Goal: Communication & Community: Answer question/provide support

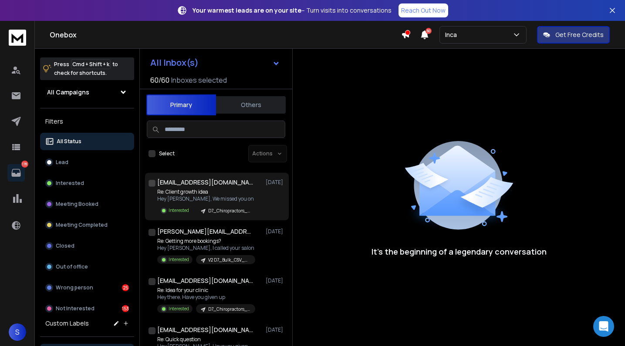
click at [211, 197] on p "Hey [PERSON_NAME], We missed you on" at bounding box center [206, 199] width 98 height 7
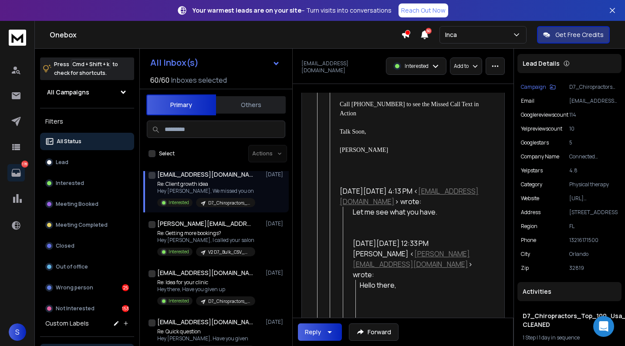
scroll to position [819, 0]
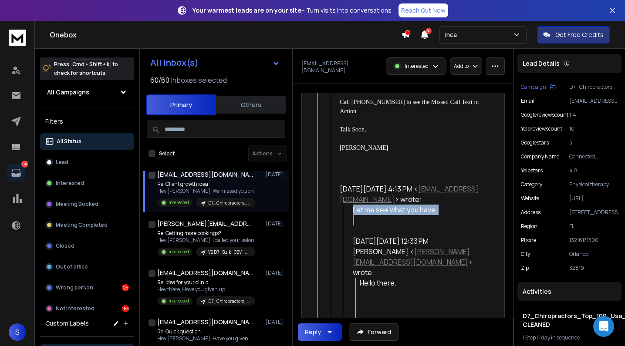
drag, startPoint x: 353, startPoint y: 163, endPoint x: 441, endPoint y: 173, distance: 89.4
click at [441, 205] on div "Let me see what you have." at bounding box center [419, 215] width 133 height 21
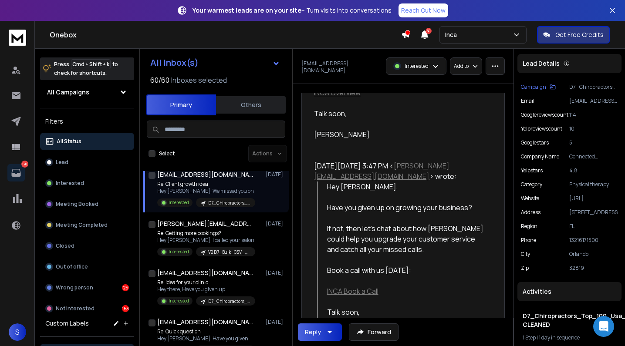
scroll to position [310, 0]
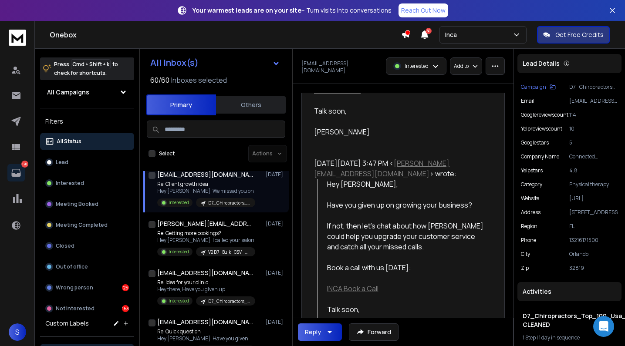
drag, startPoint x: 326, startPoint y: 177, endPoint x: 482, endPoint y: 179, distance: 156.4
click at [456, 221] on div "If not, then let's chat about how [PERSON_NAME] could help you upgrade your cus…" at bounding box center [406, 236] width 159 height 31
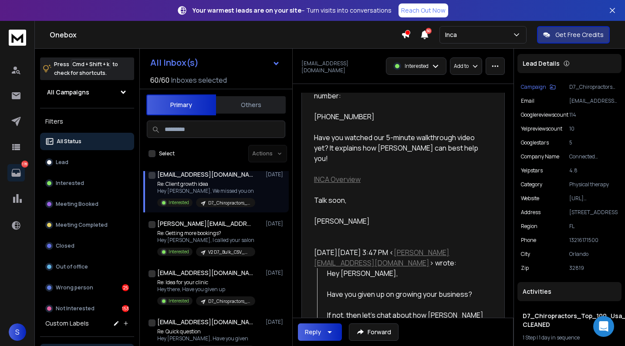
scroll to position [220, 0]
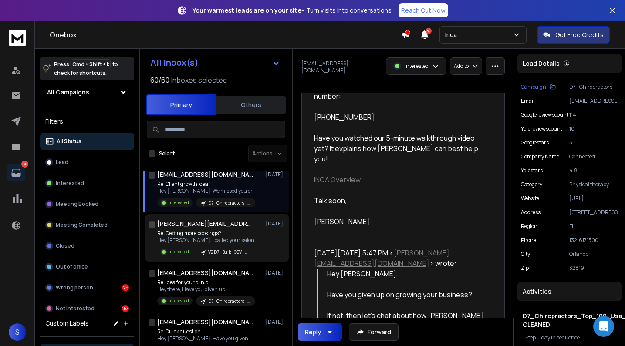
click at [219, 226] on h1 "[PERSON_NAME][EMAIL_ADDRESS][DOMAIN_NAME]" at bounding box center [205, 224] width 96 height 9
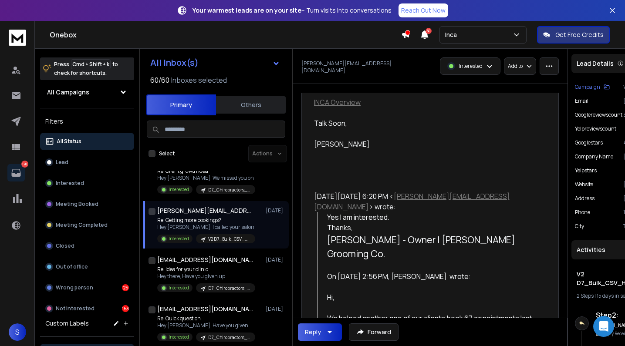
scroll to position [238, 0]
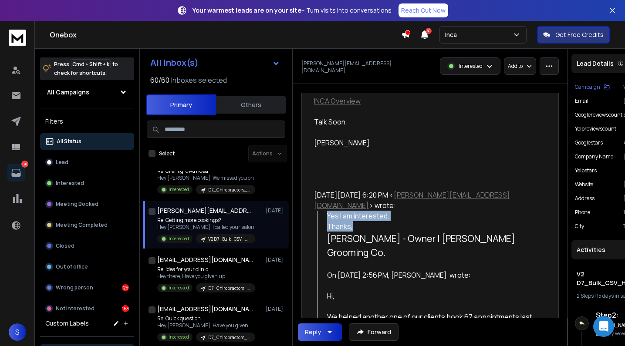
drag, startPoint x: 386, startPoint y: 214, endPoint x: 321, endPoint y: 203, distance: 65.6
click at [362, 260] on div "On [DATE] 2:56 PM, [PERSON_NAME] wrote:" at bounding box center [433, 275] width 213 height 31
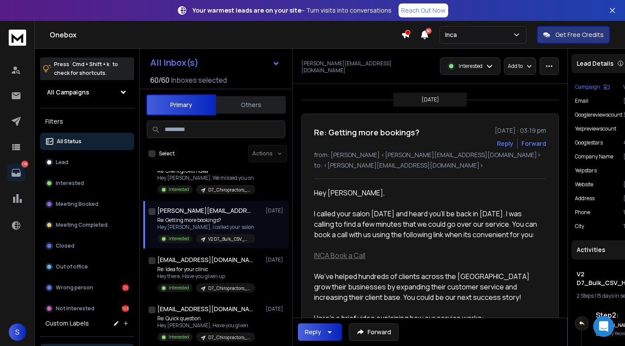
scroll to position [0, 0]
drag, startPoint x: 430, startPoint y: 166, endPoint x: 327, endPoint y: 166, distance: 102.4
click at [327, 166] on p "to: <[PERSON_NAME][EMAIL_ADDRESS][DOMAIN_NAME]>" at bounding box center [430, 165] width 232 height 9
click at [427, 212] on div "I called your salon [DATE] and heard you'll be back in [DATE]. I was calling to…" at bounding box center [426, 224] width 225 height 31
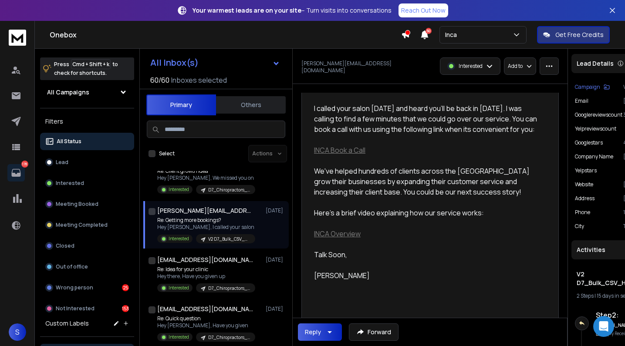
scroll to position [108, 0]
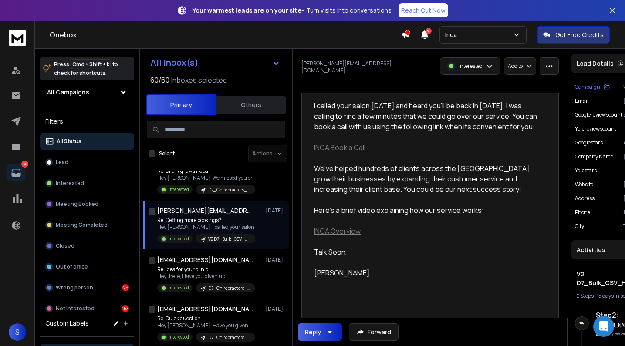
click at [445, 247] on div at bounding box center [426, 242] width 225 height 10
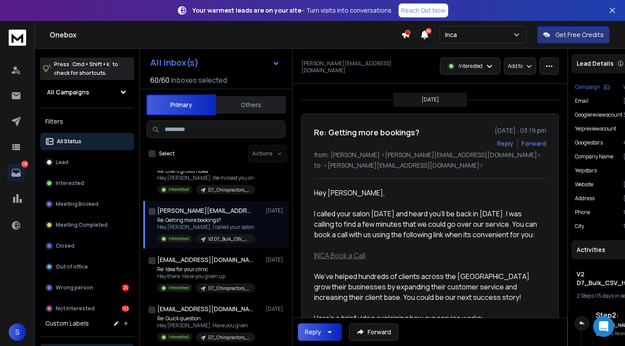
scroll to position [0, 0]
